Goal: Task Accomplishment & Management: Manage account settings

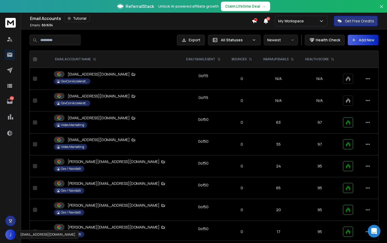
click at [8, 236] on span "J" at bounding box center [10, 234] width 11 height 11
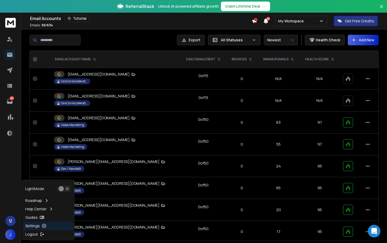
click at [32, 228] on p "Settings" at bounding box center [32, 225] width 14 height 5
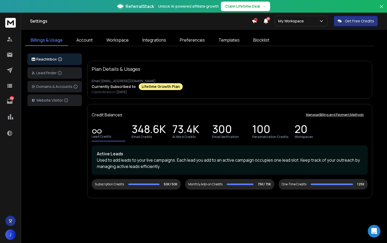
click at [148, 133] on p "348.6K" at bounding box center [149, 129] width 34 height 7
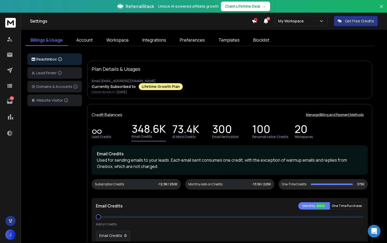
scroll to position [12, 0]
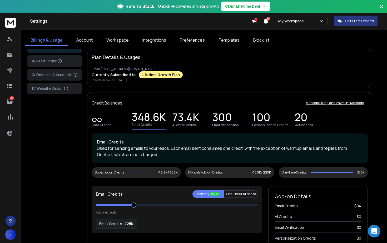
click at [155, 206] on span at bounding box center [177, 205] width 162 height 2
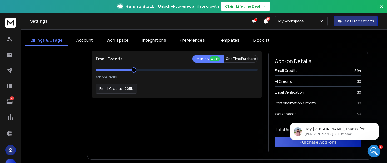
scroll to position [0, 0]
